Goal: Task Accomplishment & Management: Use online tool/utility

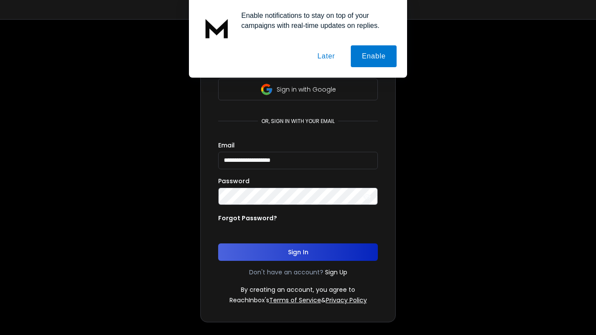
type input "**********"
click at [298, 252] on button "Sign In" at bounding box center [298, 251] width 160 height 17
